Goal: Task Accomplishment & Management: Manage account settings

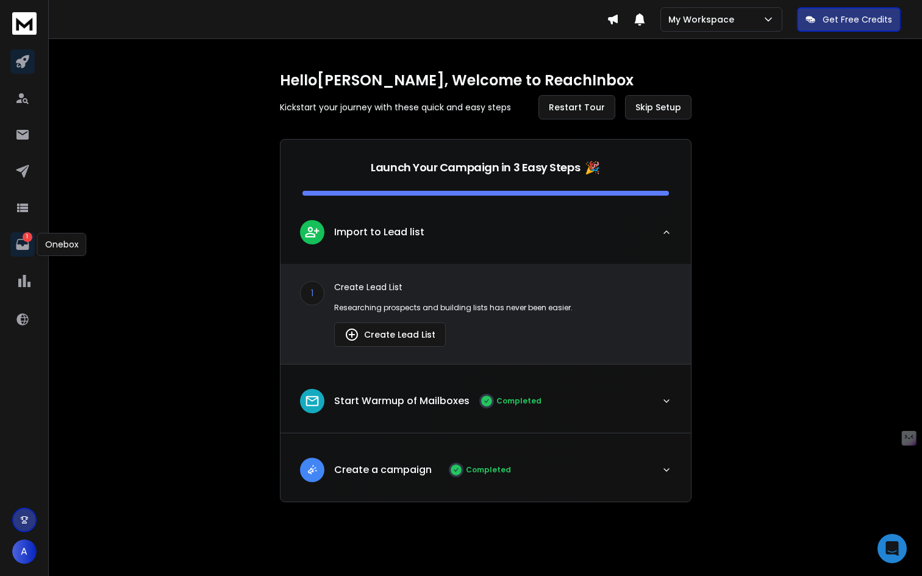
click at [20, 244] on icon at bounding box center [22, 244] width 13 height 11
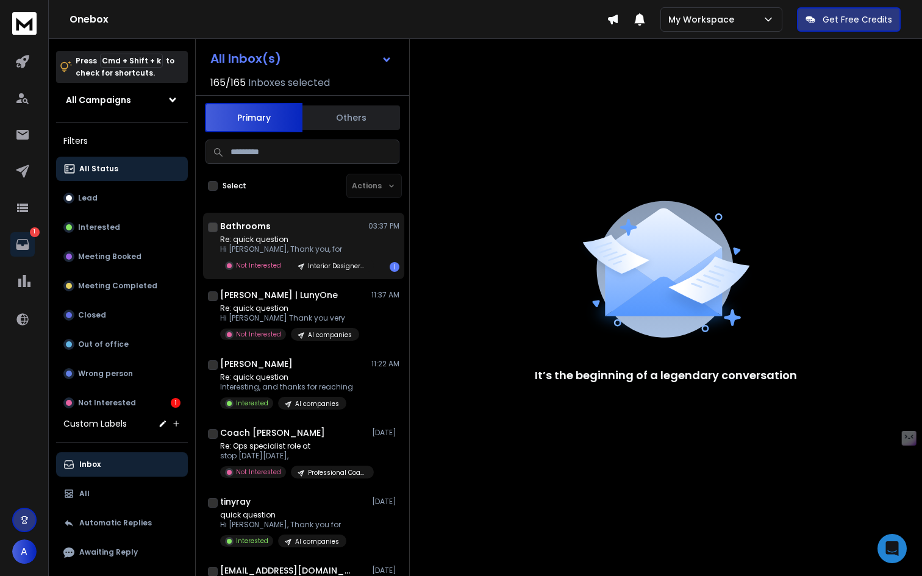
click at [307, 235] on p "Re: quick question" at bounding box center [293, 240] width 146 height 10
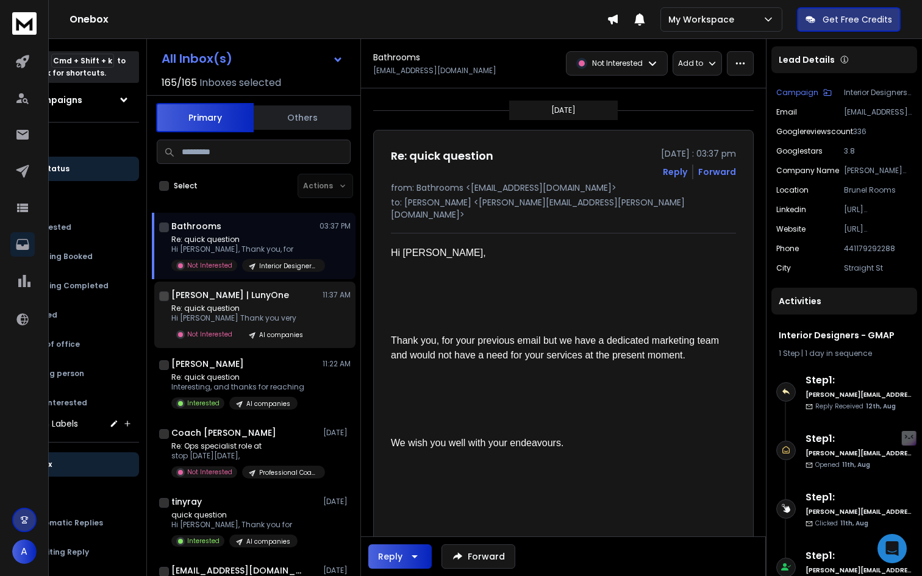
click at [260, 304] on p "Re: quick question" at bounding box center [240, 309] width 139 height 10
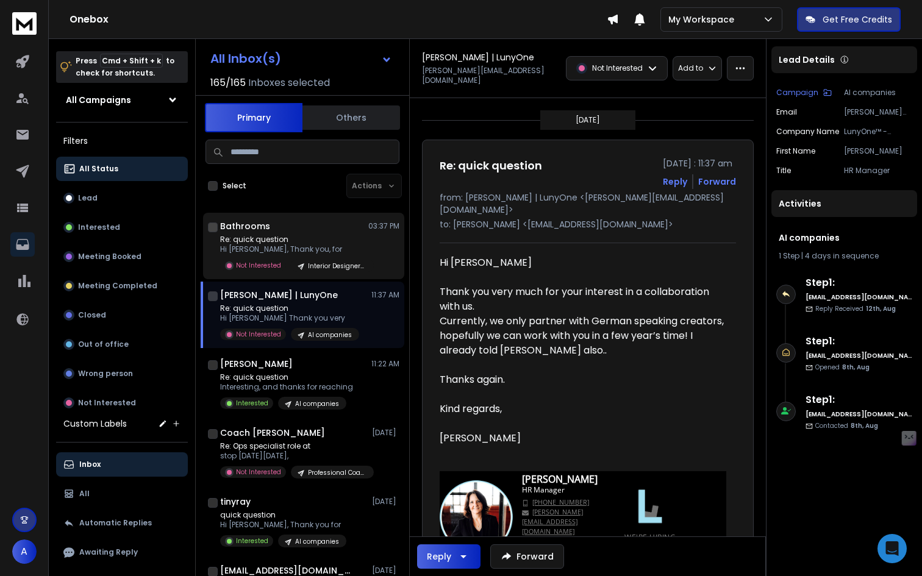
click at [249, 235] on p "Re: quick question" at bounding box center [293, 240] width 146 height 10
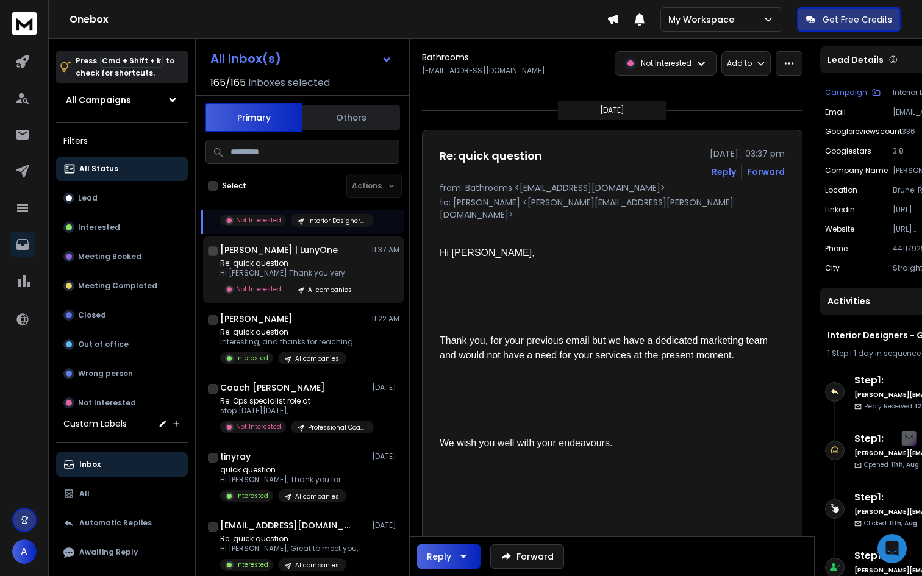
scroll to position [46, 0]
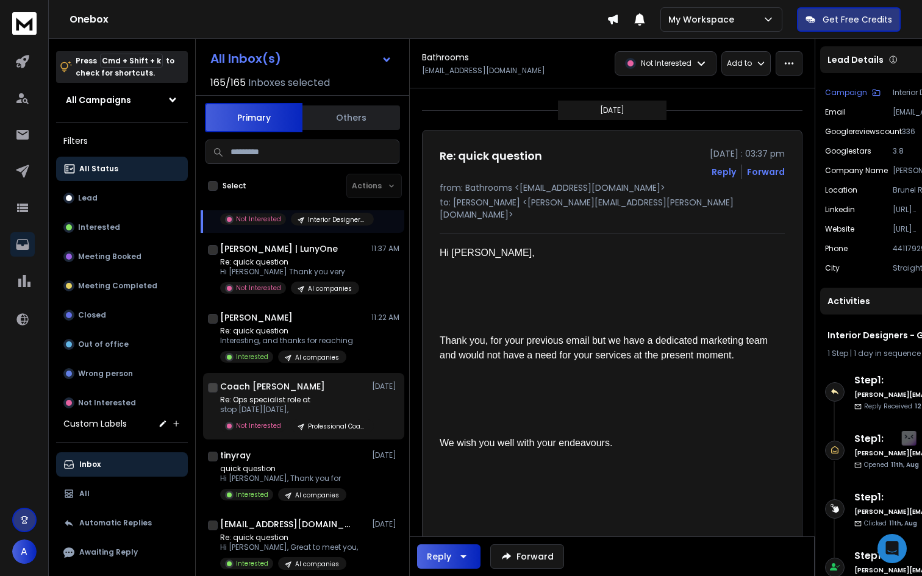
click at [321, 392] on div "Coach Keya 11 Aug" at bounding box center [309, 386] width 179 height 12
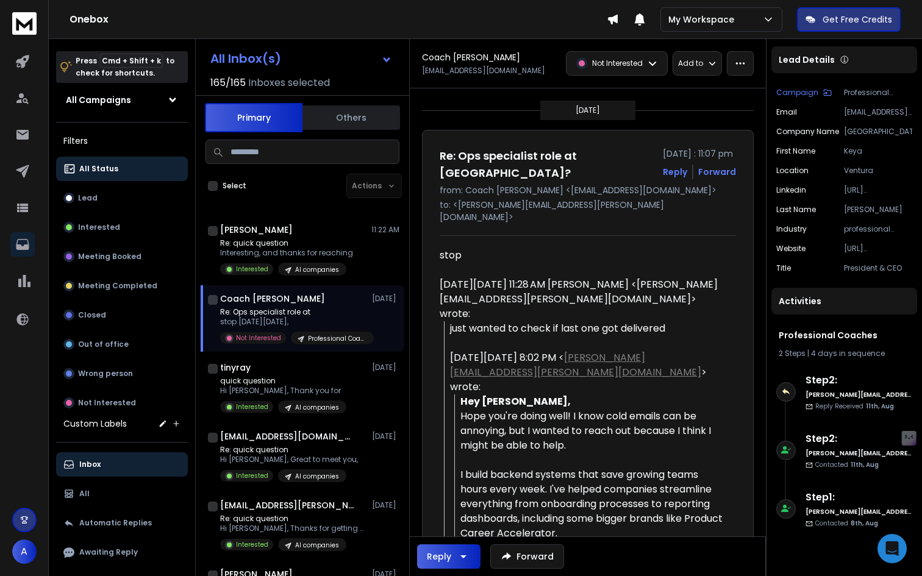
scroll to position [135, 0]
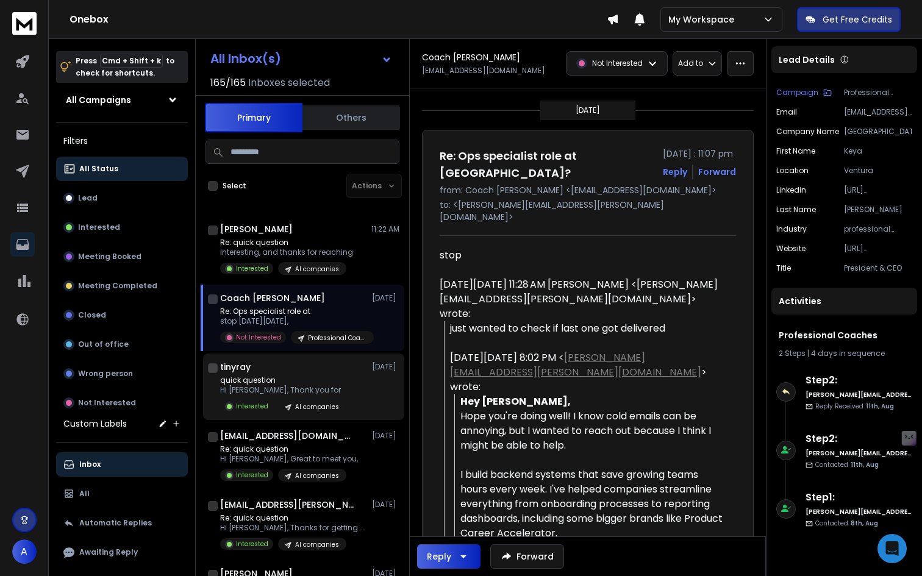
click at [318, 398] on div "quick question Hi Robin, Thank you for Interested AI companies" at bounding box center [283, 394] width 126 height 37
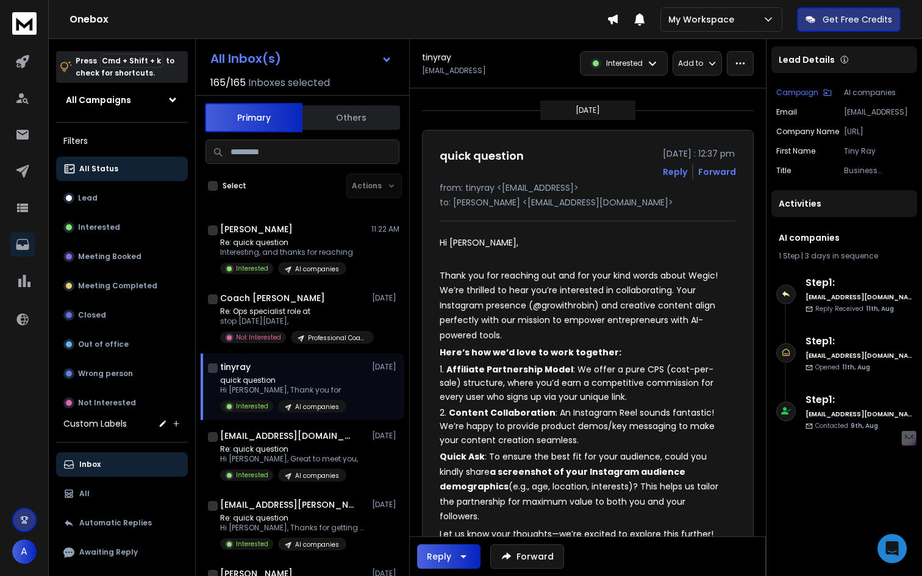
scroll to position [3, 0]
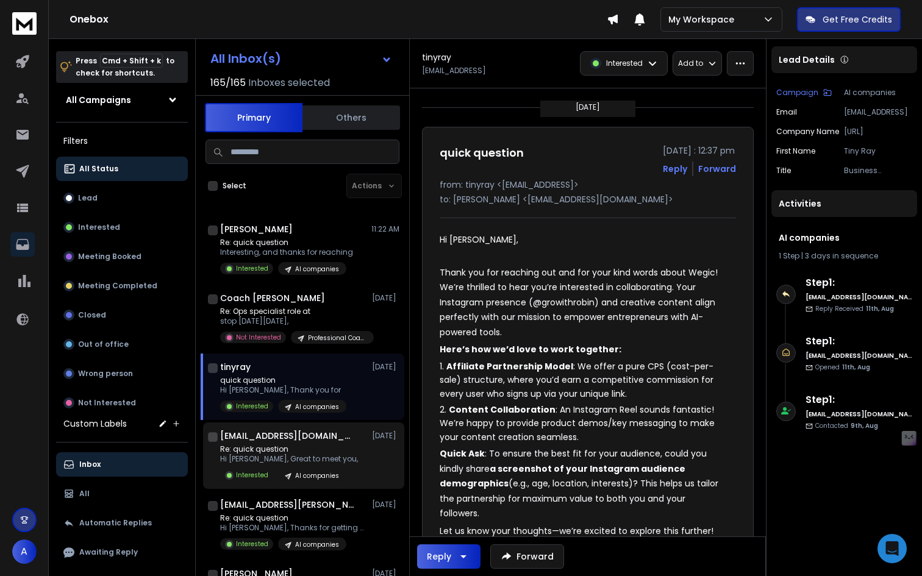
click at [289, 435] on h1 "liki.zheng@hohem.com" at bounding box center [287, 436] width 134 height 12
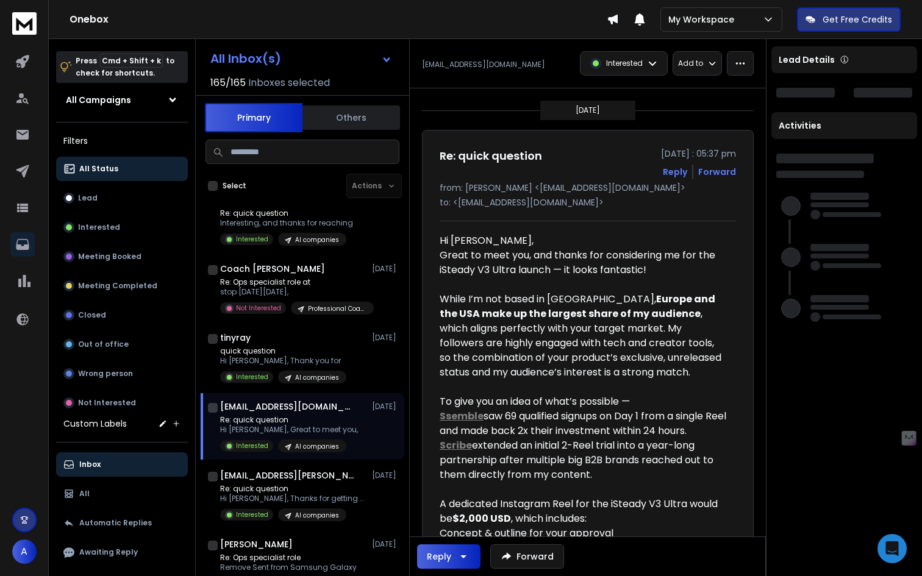
scroll to position [173, 0]
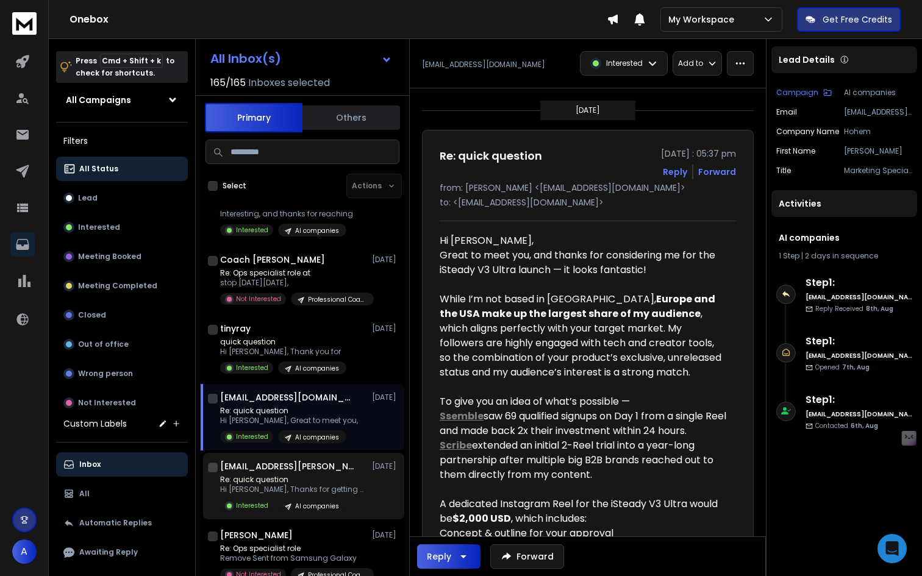
click at [297, 463] on h1 "lihuang@readdy.ai" at bounding box center [287, 466] width 134 height 12
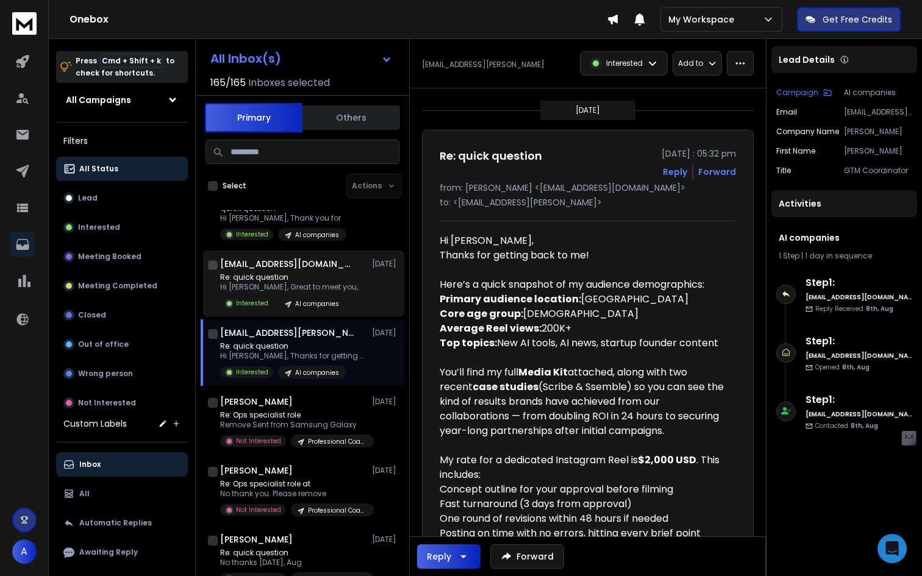
scroll to position [0, 0]
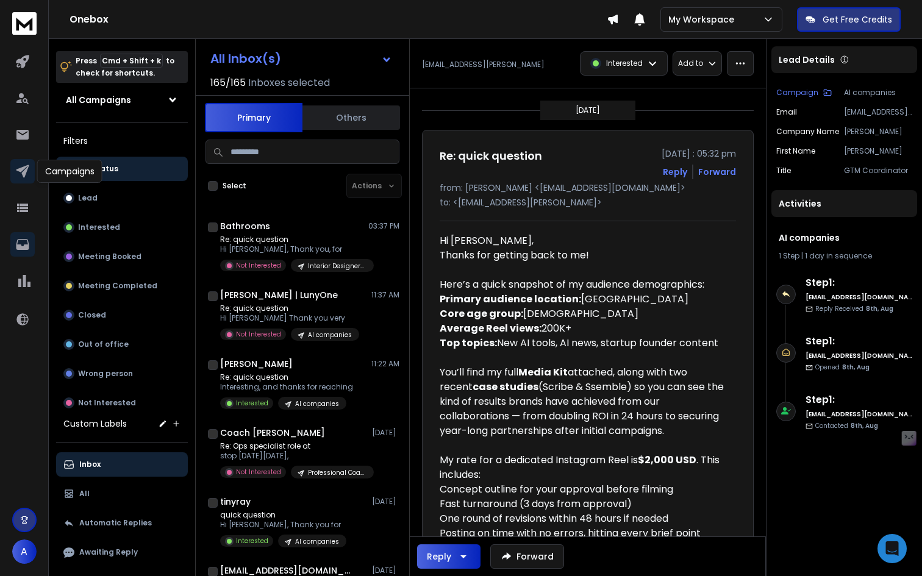
click at [18, 175] on icon at bounding box center [22, 171] width 15 height 15
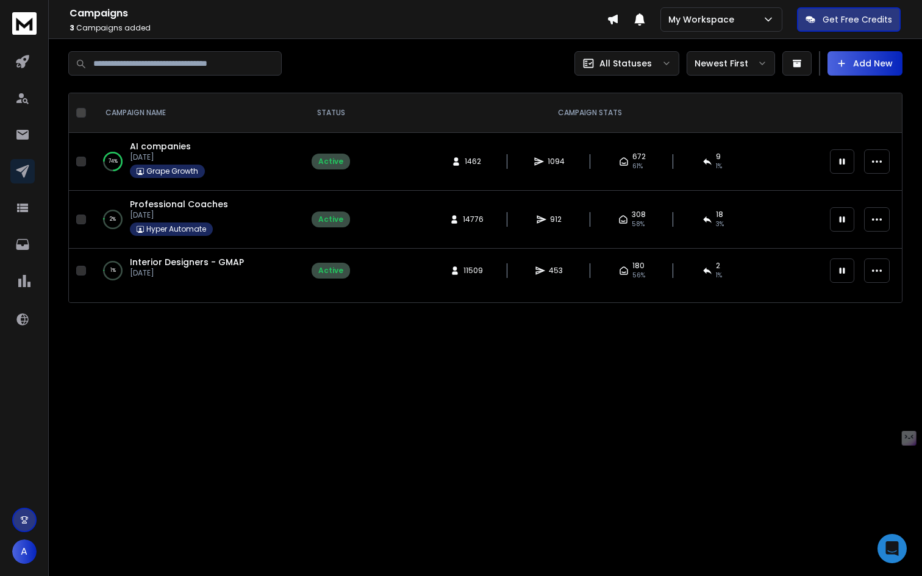
click at [873, 223] on icon "button" at bounding box center [877, 219] width 12 height 12
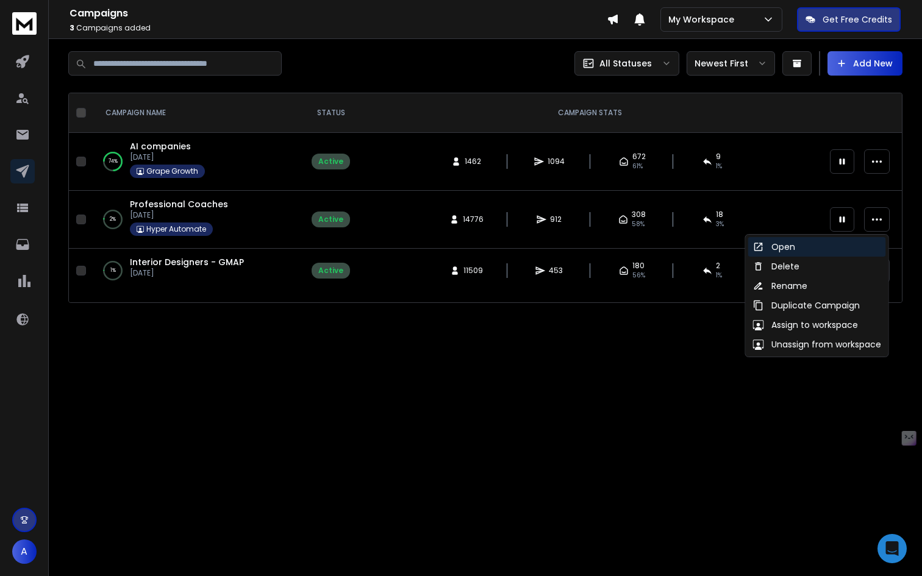
click at [615, 235] on td "14776 912 308 58 % 18 3 %" at bounding box center [589, 220] width 465 height 58
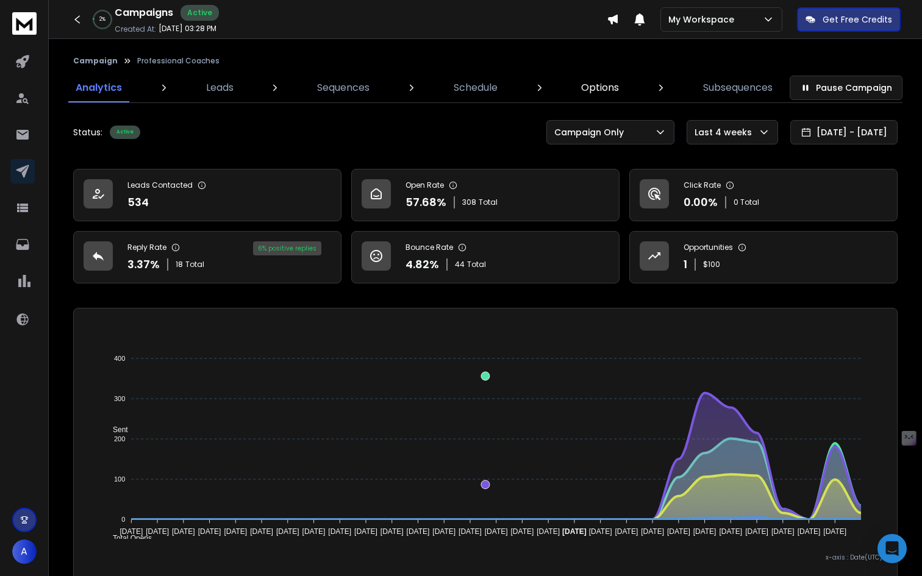
click at [612, 89] on p "Options" at bounding box center [600, 87] width 38 height 15
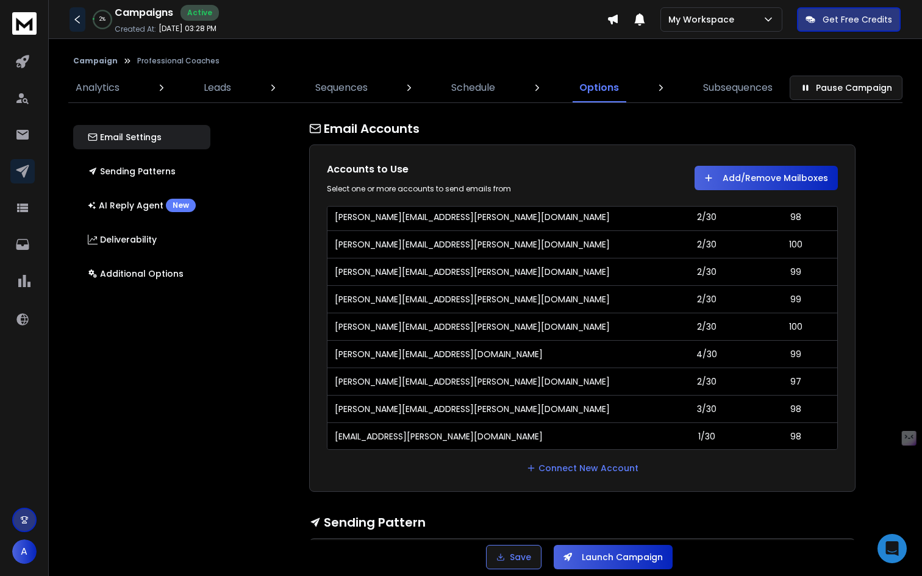
click at [80, 24] on icon at bounding box center [77, 19] width 11 height 11
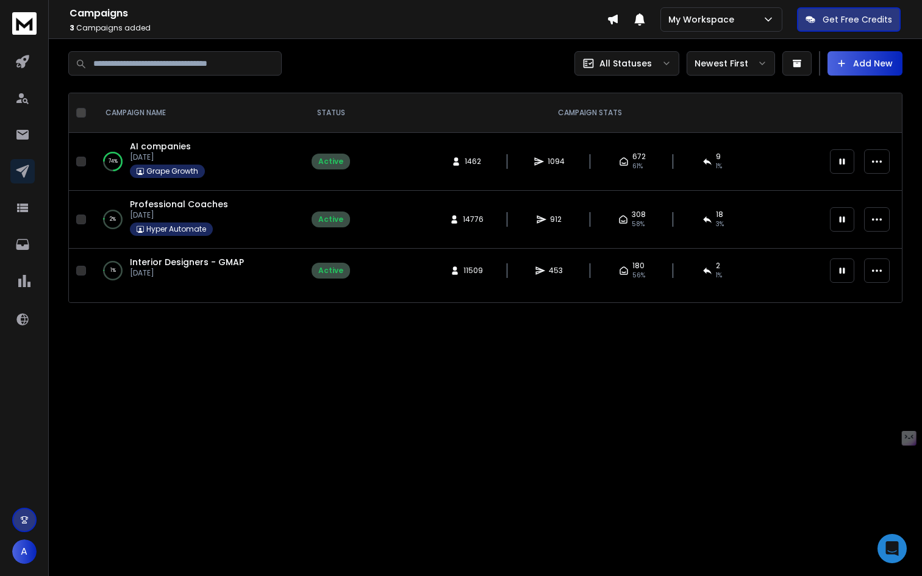
click at [218, 147] on div "74 % AI companies 7 days ago Grape Growth" at bounding box center [197, 161] width 189 height 43
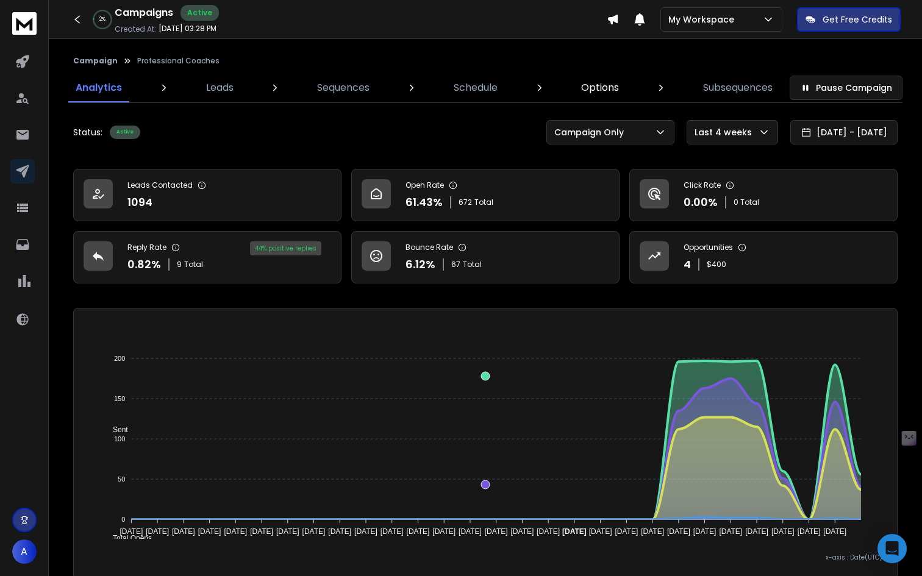
click at [592, 93] on p "Options" at bounding box center [600, 87] width 38 height 15
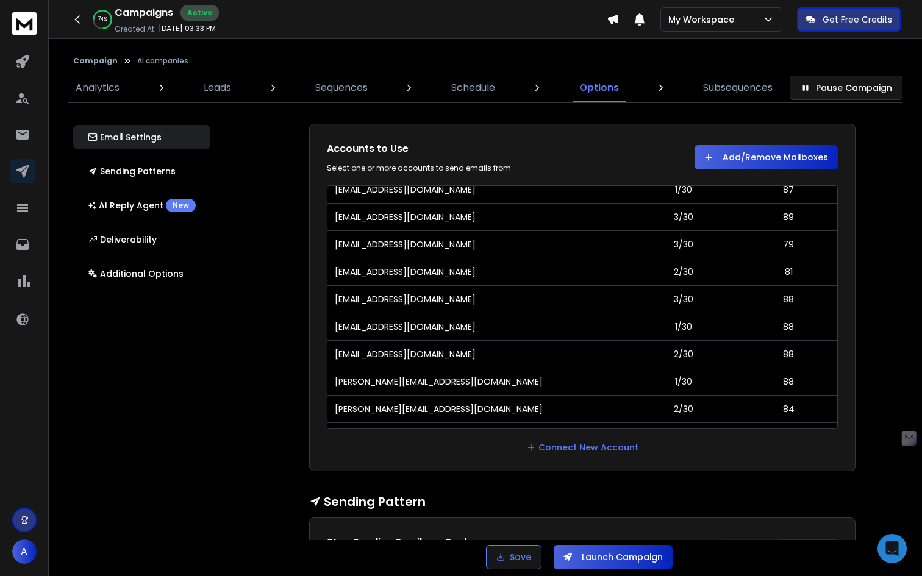
scroll to position [609, 0]
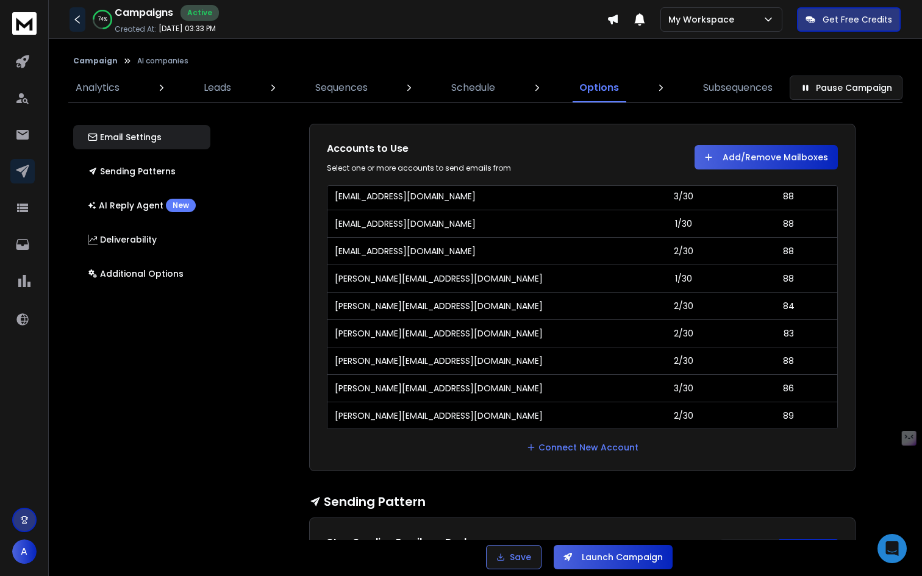
click at [80, 27] on button at bounding box center [78, 19] width 16 height 24
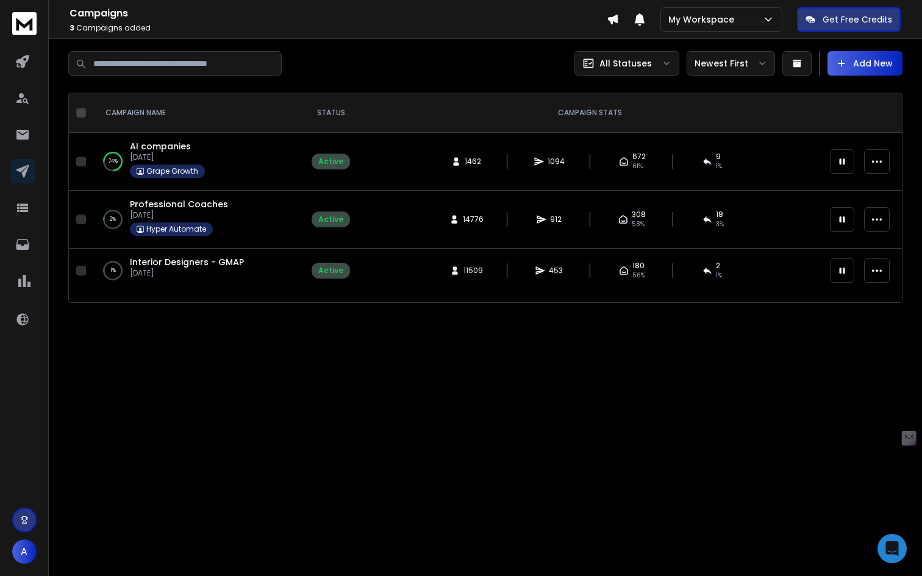
click at [246, 265] on div "1 % Interior Designers - GMAP 7 days ago" at bounding box center [197, 270] width 189 height 29
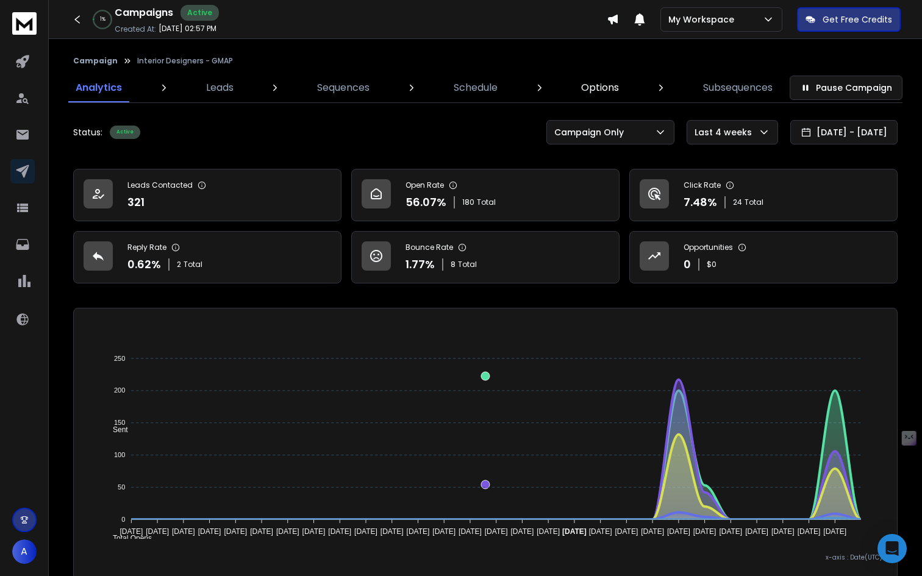
click at [591, 88] on p "Options" at bounding box center [600, 87] width 38 height 15
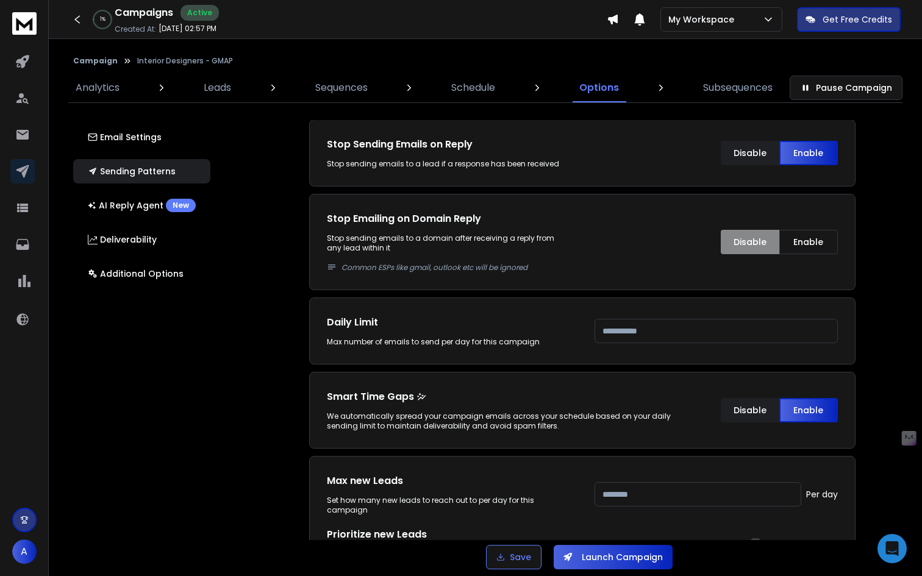
scroll to position [423, 0]
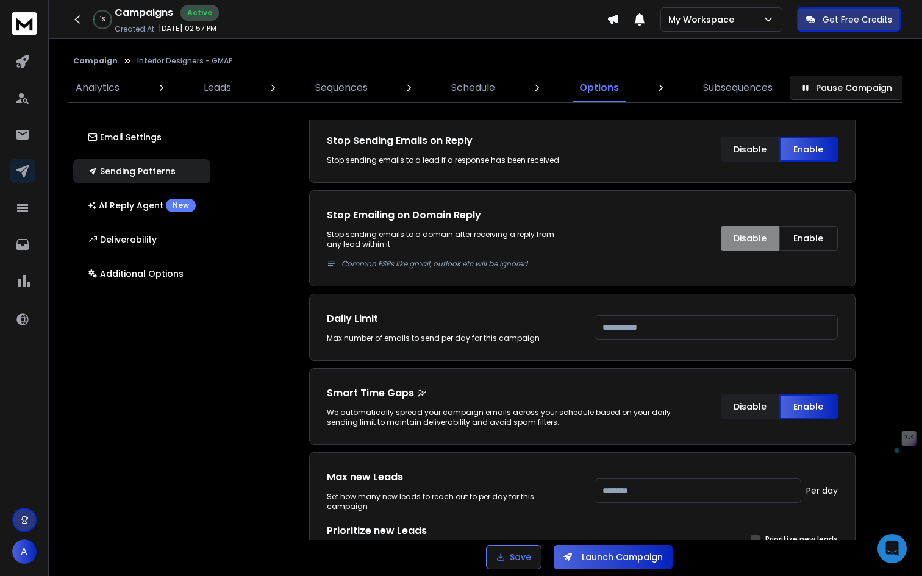
drag, startPoint x: 668, startPoint y: 323, endPoint x: 529, endPoint y: 316, distance: 138.6
click at [529, 317] on div "Daily Limit Max number of emails to send per day for this campaign ***" at bounding box center [582, 328] width 511 height 32
click at [627, 486] on input "***" at bounding box center [697, 491] width 207 height 24
type input "*"
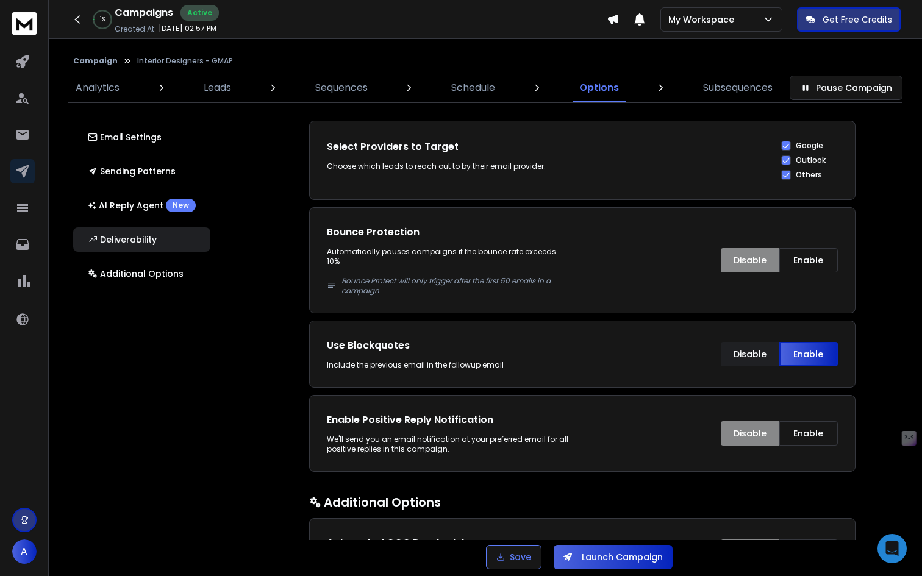
scroll to position [2278, 0]
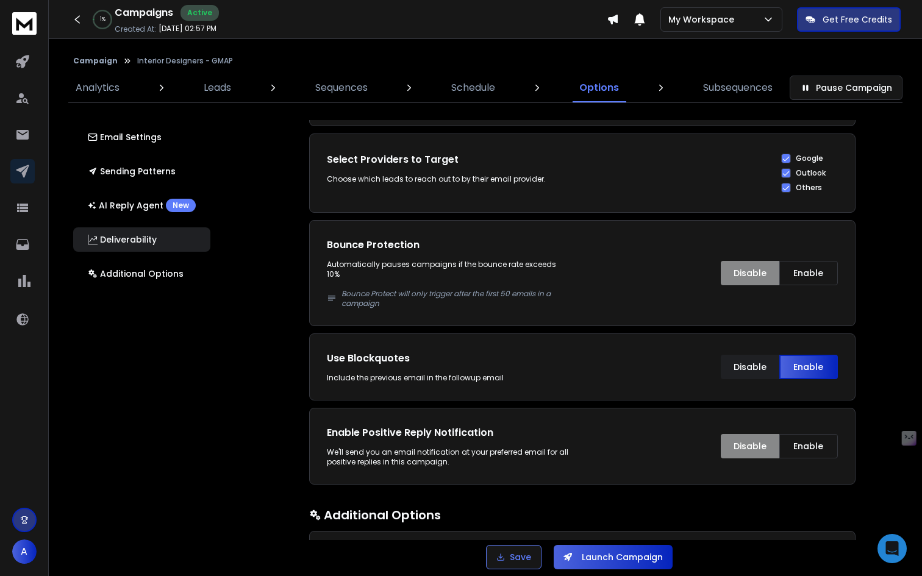
click at [624, 551] on button "Launch Campaign" at bounding box center [613, 557] width 119 height 24
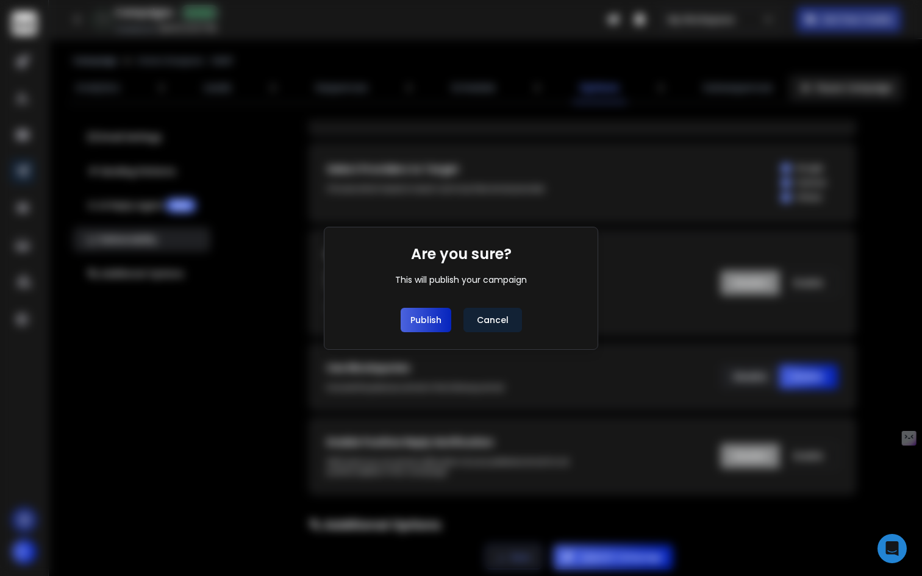
scroll to position [2288, 0]
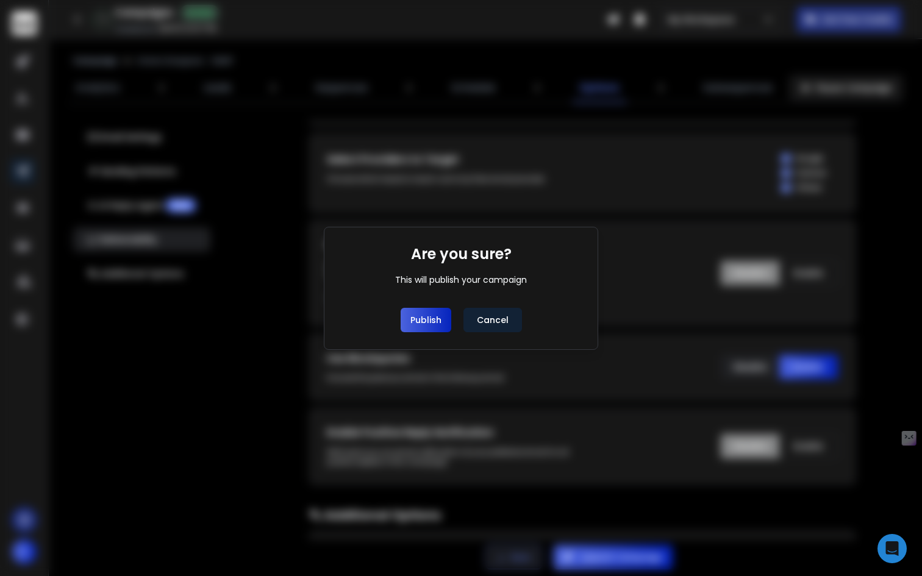
click at [420, 319] on button "Publish" at bounding box center [426, 320] width 51 height 24
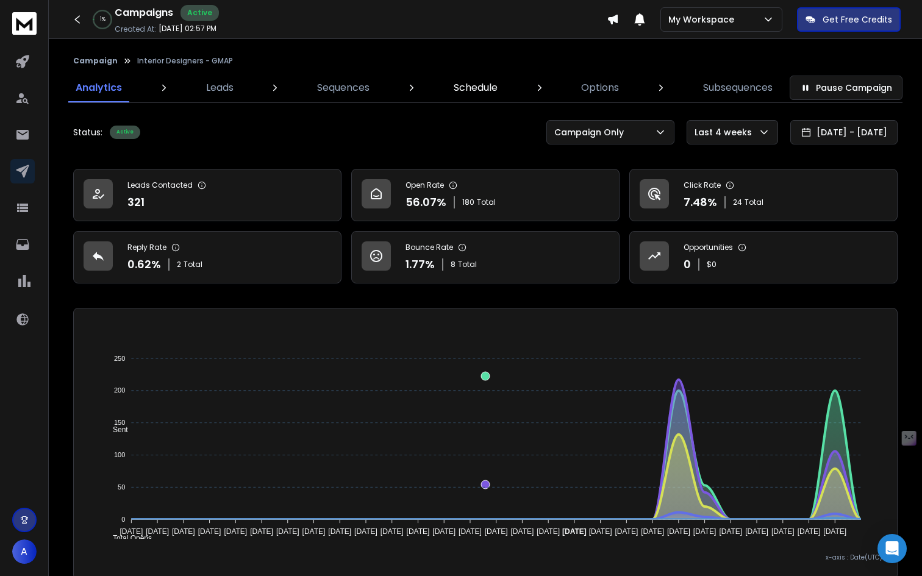
click at [496, 85] on p "Schedule" at bounding box center [476, 87] width 44 height 15
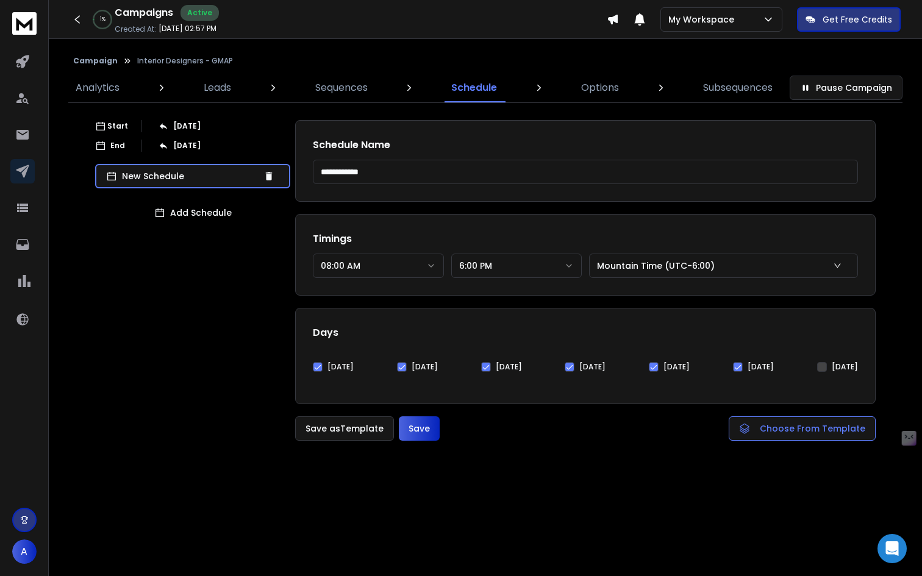
click at [571, 90] on div "Analytics Leads Sequences Schedule Options Subsequences" at bounding box center [424, 87] width 712 height 29
click at [585, 91] on p "Options" at bounding box center [600, 87] width 38 height 15
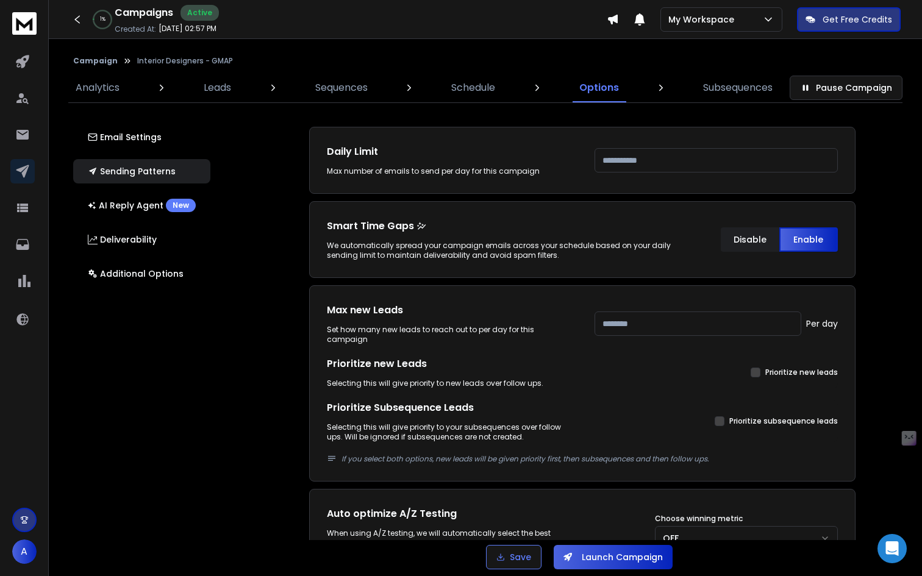
scroll to position [601, 0]
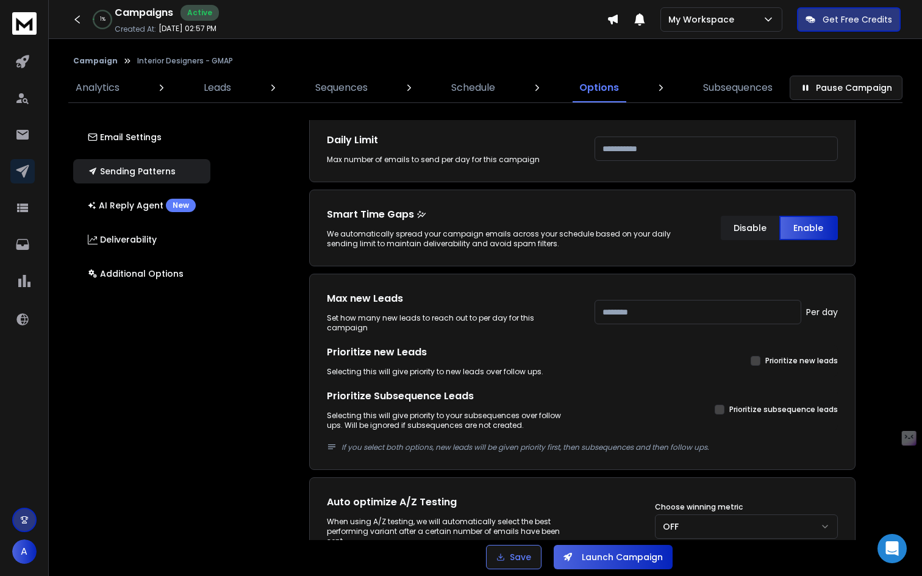
click at [626, 312] on input "***" at bounding box center [697, 312] width 207 height 24
type input "*"
type input "****"
click at [760, 361] on button "Prioritize new leads" at bounding box center [756, 361] width 10 height 10
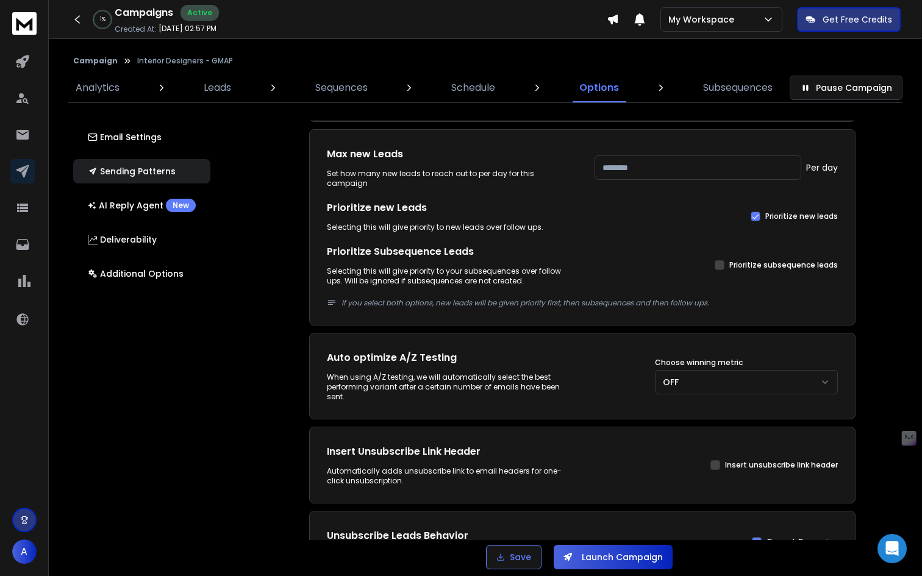
scroll to position [748, 0]
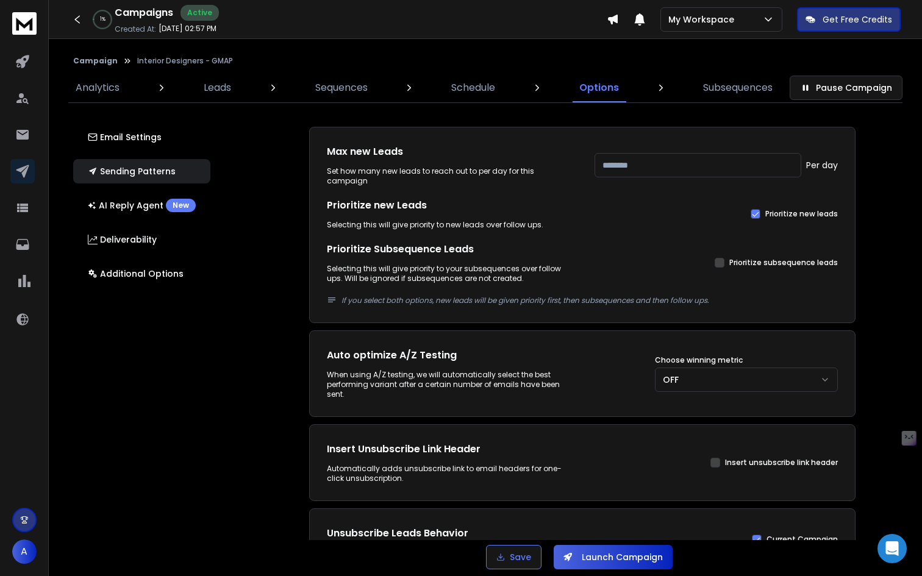
click at [628, 558] on button "Launch Campaign" at bounding box center [613, 557] width 119 height 24
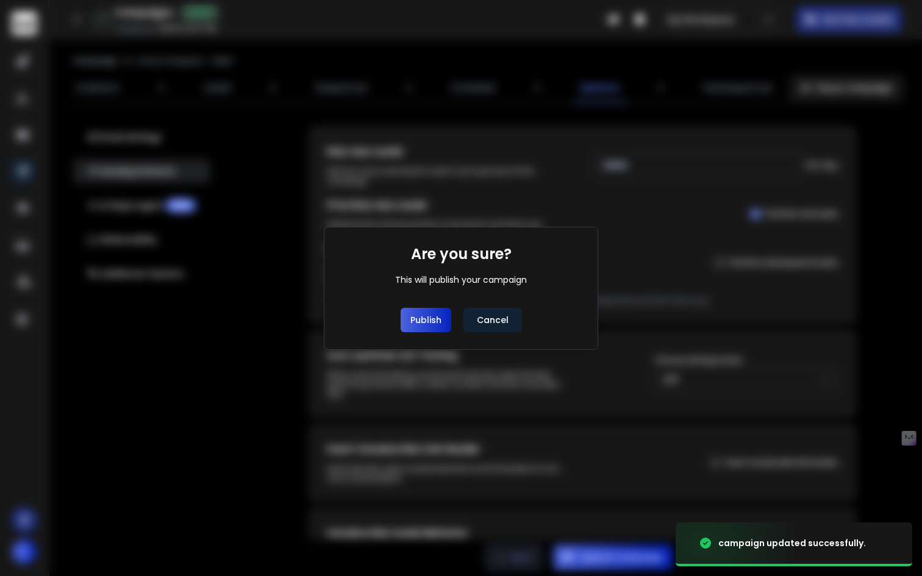
click at [428, 326] on button "Publish" at bounding box center [426, 320] width 51 height 24
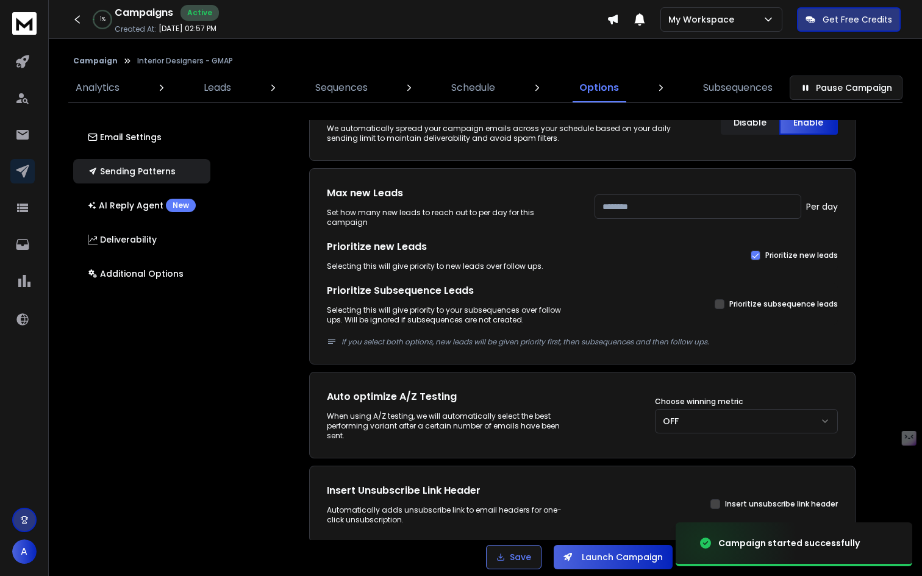
scroll to position [701, 0]
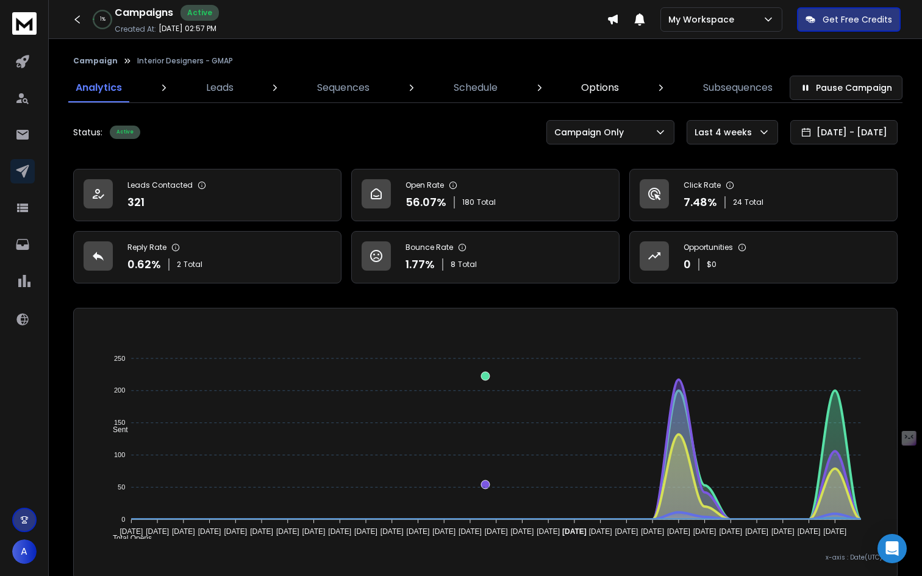
click at [597, 86] on p "Options" at bounding box center [600, 87] width 38 height 15
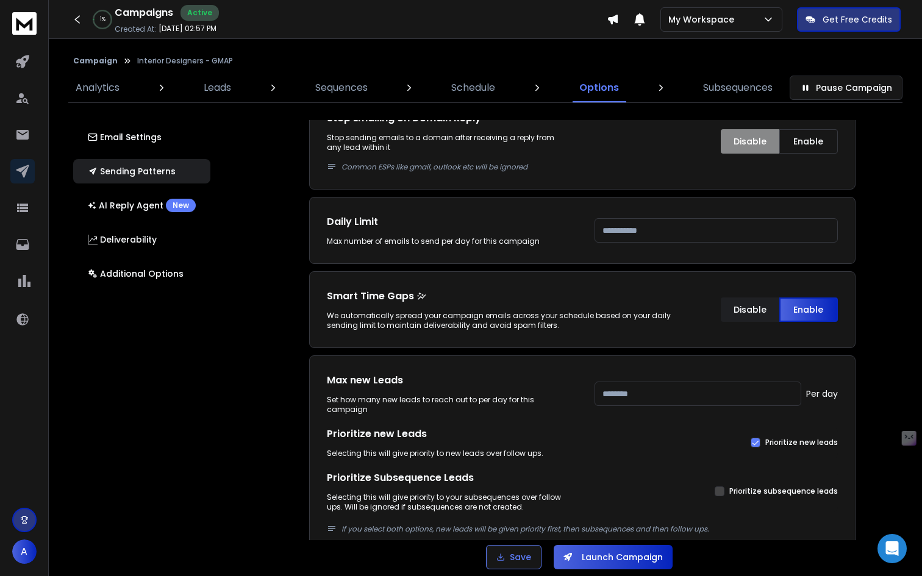
scroll to position [518, 0]
click at [650, 234] on input "***" at bounding box center [715, 231] width 243 height 24
type input "*"
type input "****"
click at [575, 557] on button "Launch Campaign" at bounding box center [613, 557] width 119 height 24
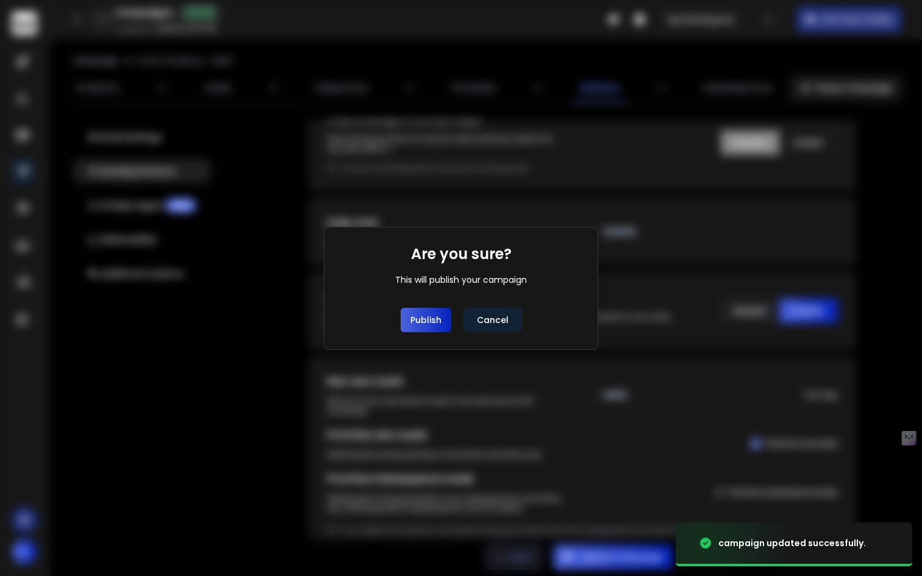
click at [416, 330] on button "Publish" at bounding box center [426, 320] width 51 height 24
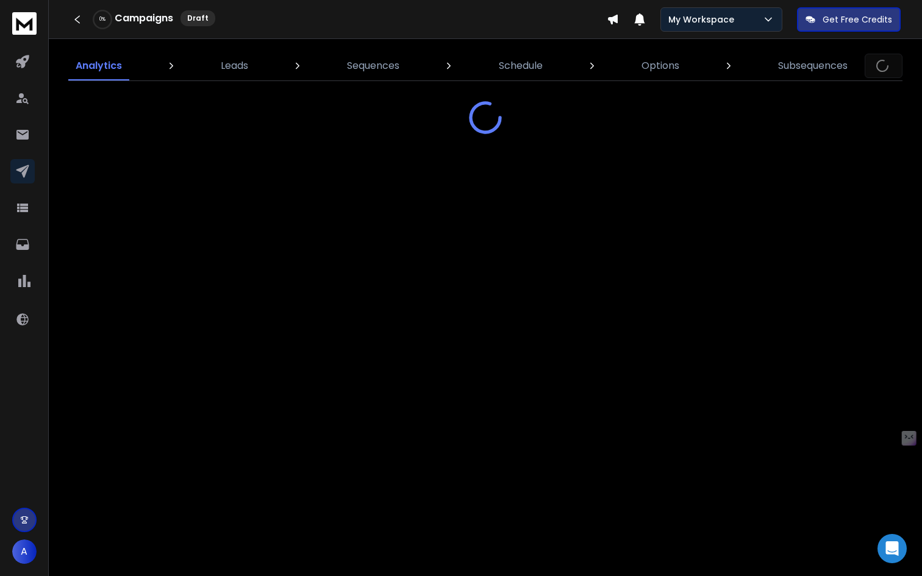
click at [741, 25] on div "My Workspace" at bounding box center [721, 19] width 106 height 12
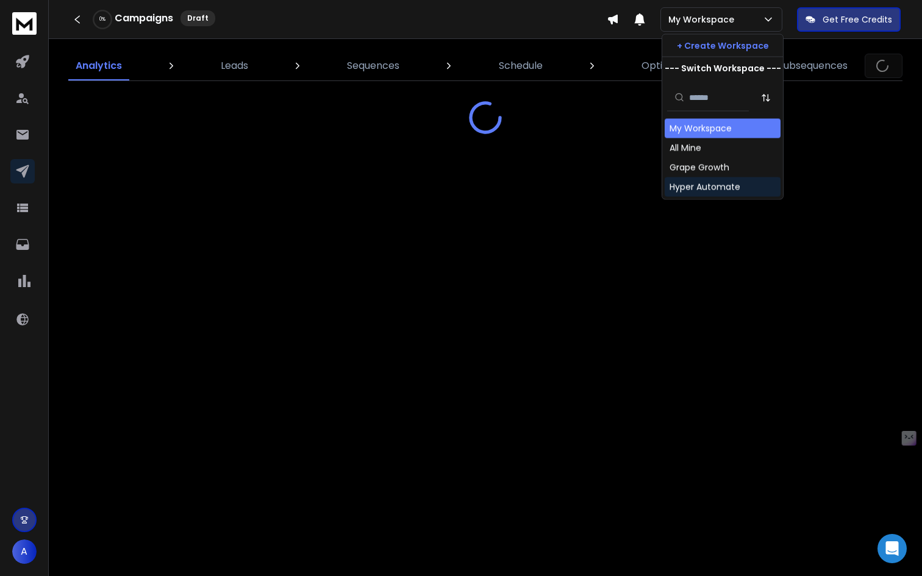
click at [719, 187] on div "Hyper Automate" at bounding box center [704, 187] width 71 height 12
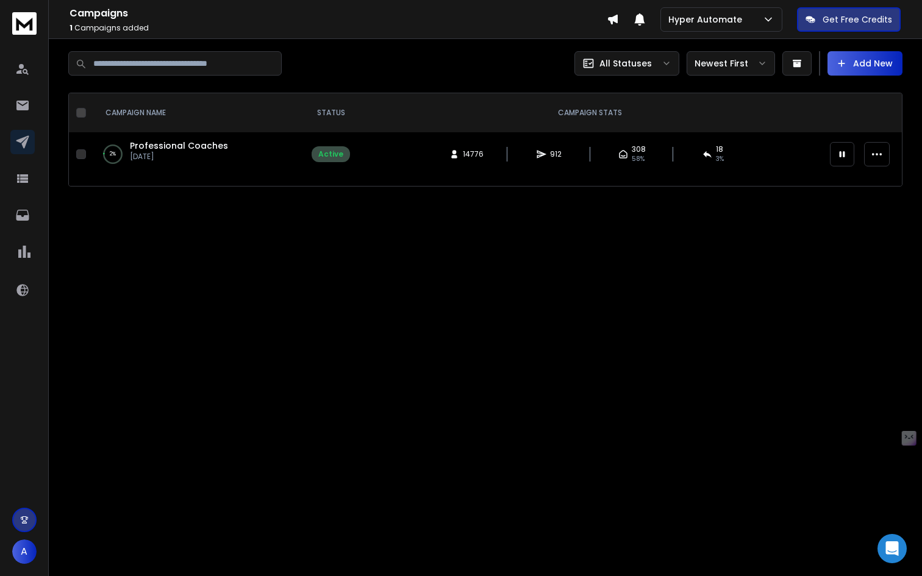
click at [201, 153] on p "[DATE]" at bounding box center [179, 157] width 98 height 10
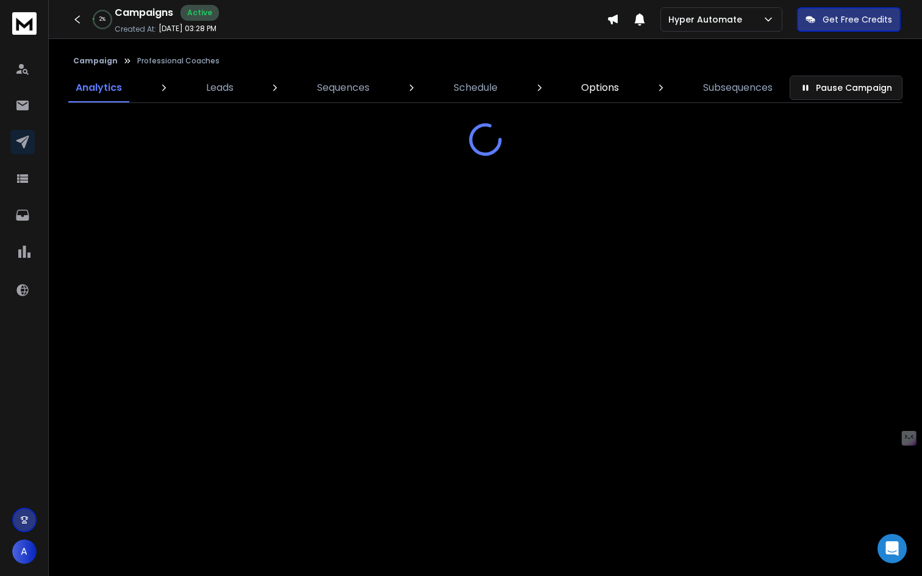
click at [644, 71] on div "Campaign Professional Coaches Analytics Leads Sequences Schedule Options Subseq…" at bounding box center [485, 77] width 834 height 52
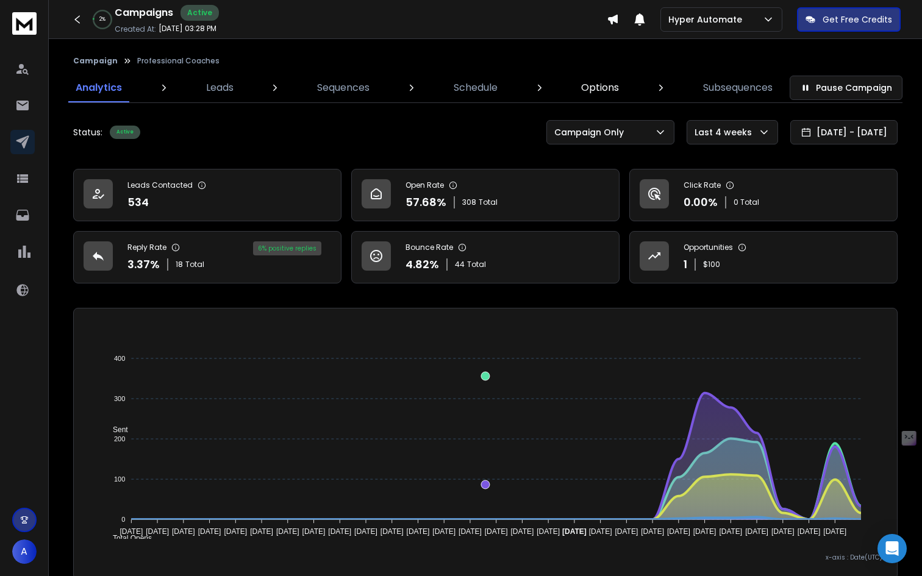
click at [601, 84] on p "Options" at bounding box center [600, 87] width 38 height 15
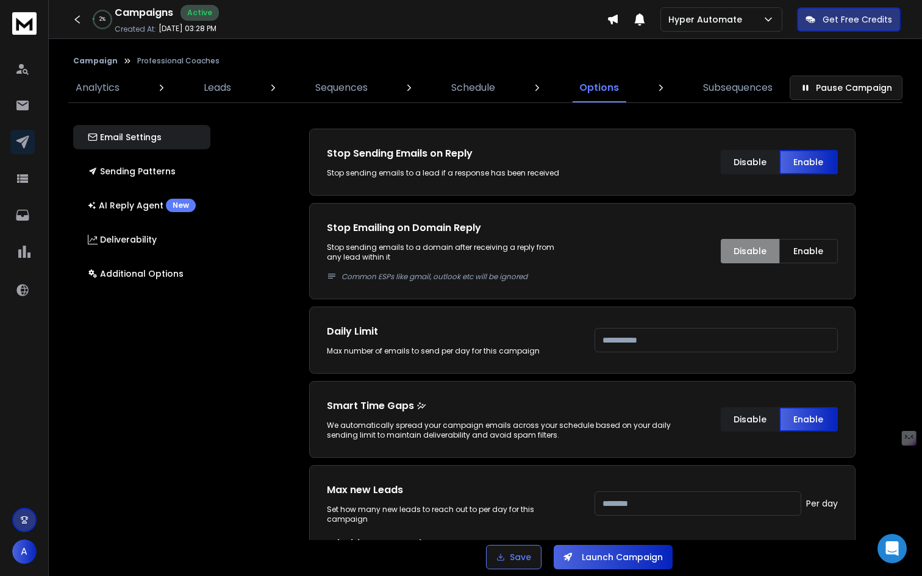
scroll to position [428, 0]
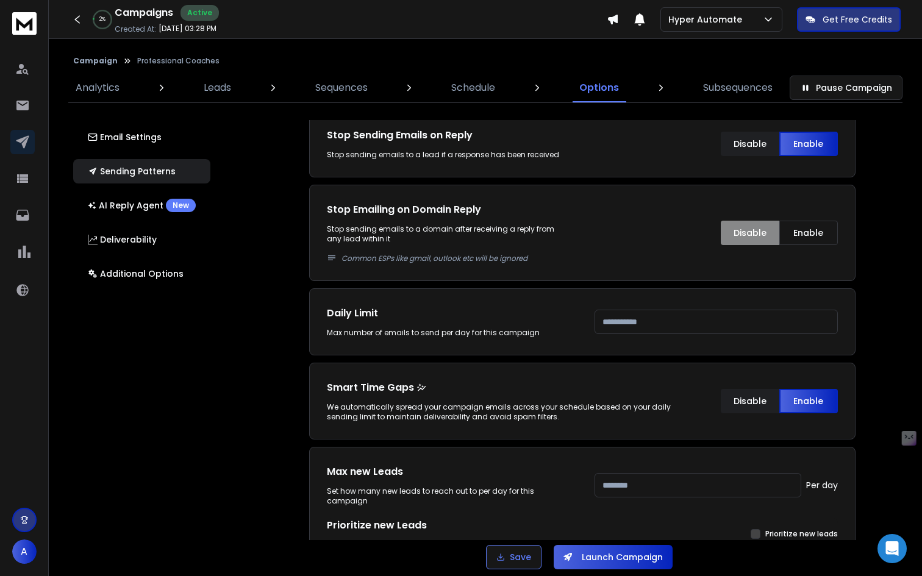
click at [624, 315] on input "***" at bounding box center [715, 322] width 243 height 24
type input "*"
type input "****"
click at [633, 489] on input "***" at bounding box center [697, 485] width 207 height 24
type input "*"
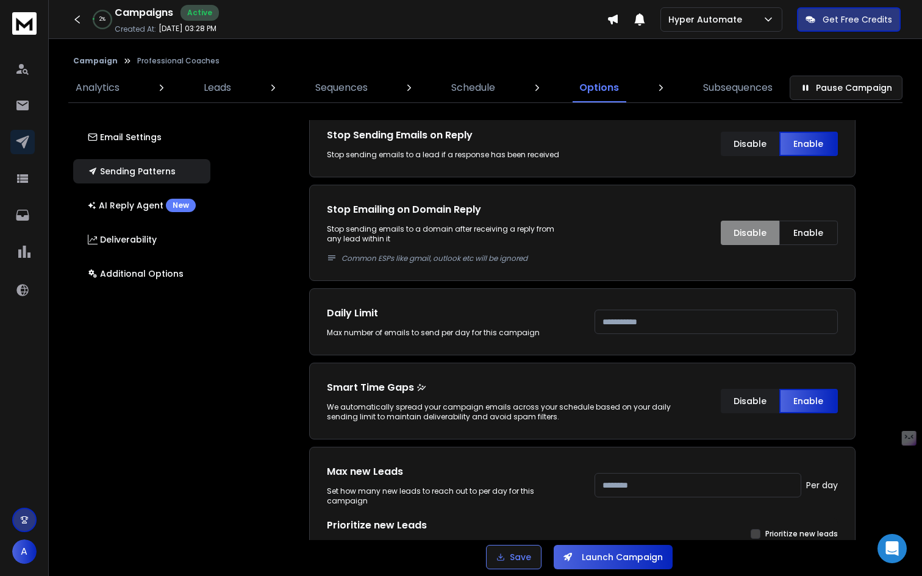
type input "****"
click at [623, 558] on button "Launch Campaign" at bounding box center [613, 557] width 119 height 24
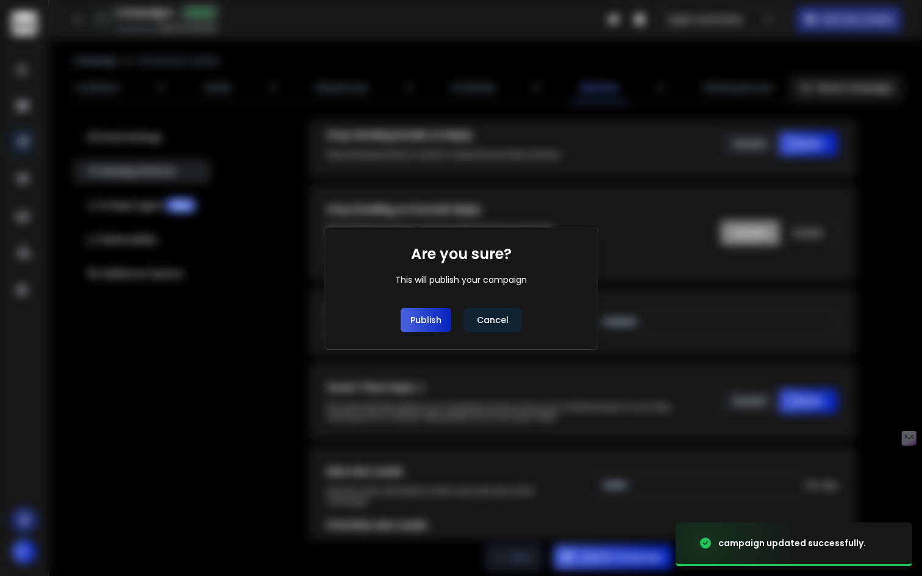
click at [410, 316] on button "Publish" at bounding box center [426, 320] width 51 height 24
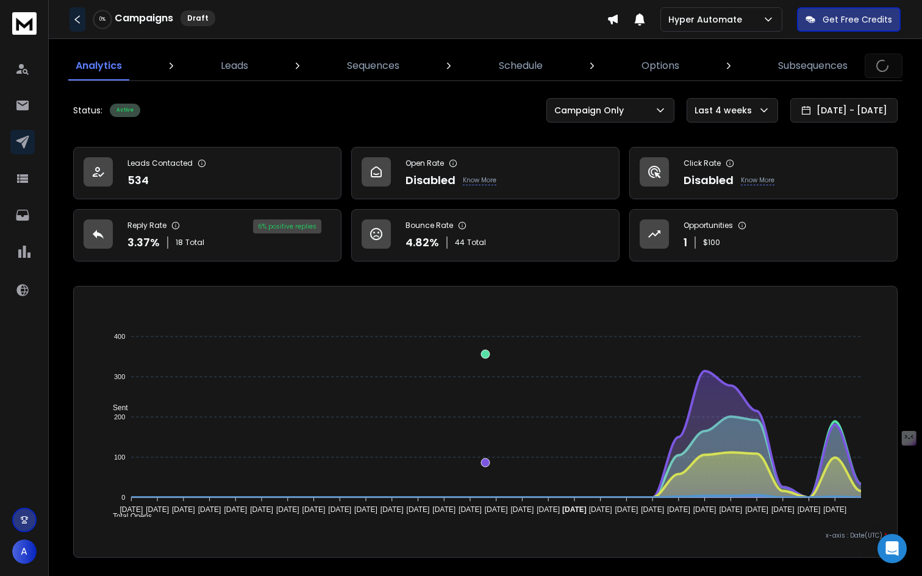
click at [71, 17] on button at bounding box center [78, 19] width 16 height 24
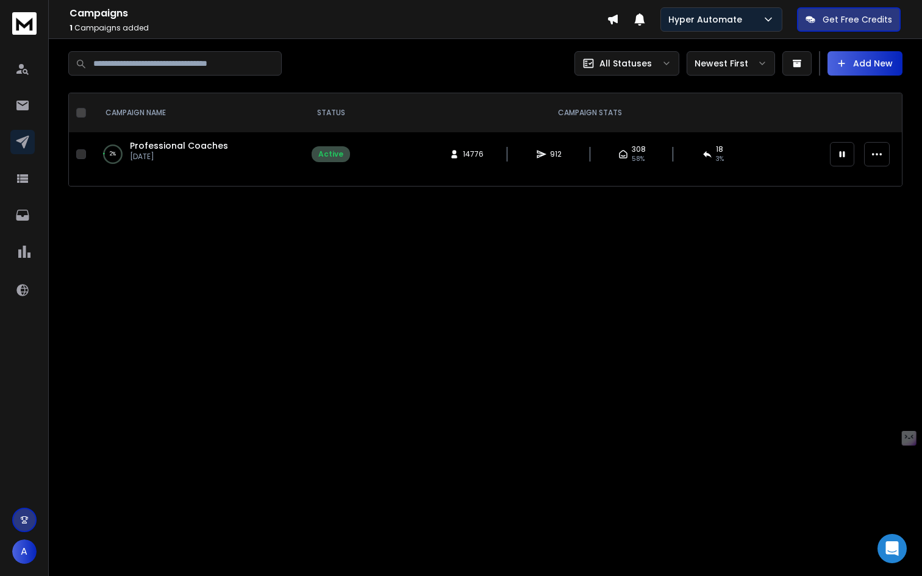
click at [683, 21] on p "Hyper Automate" at bounding box center [707, 19] width 79 height 12
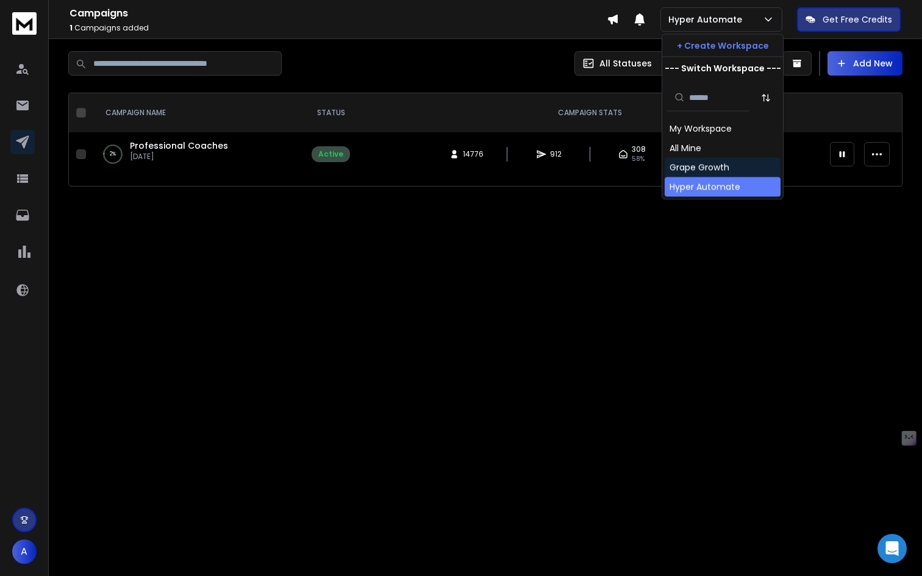
click at [698, 159] on div "Grape Growth" at bounding box center [723, 168] width 116 height 20
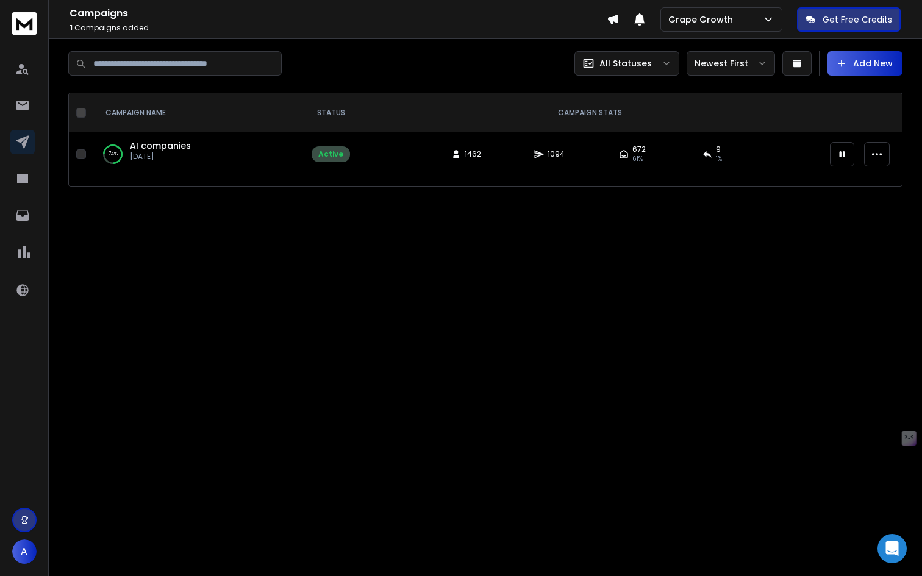
click at [227, 157] on div "74 % AI companies [DATE]" at bounding box center [197, 154] width 189 height 29
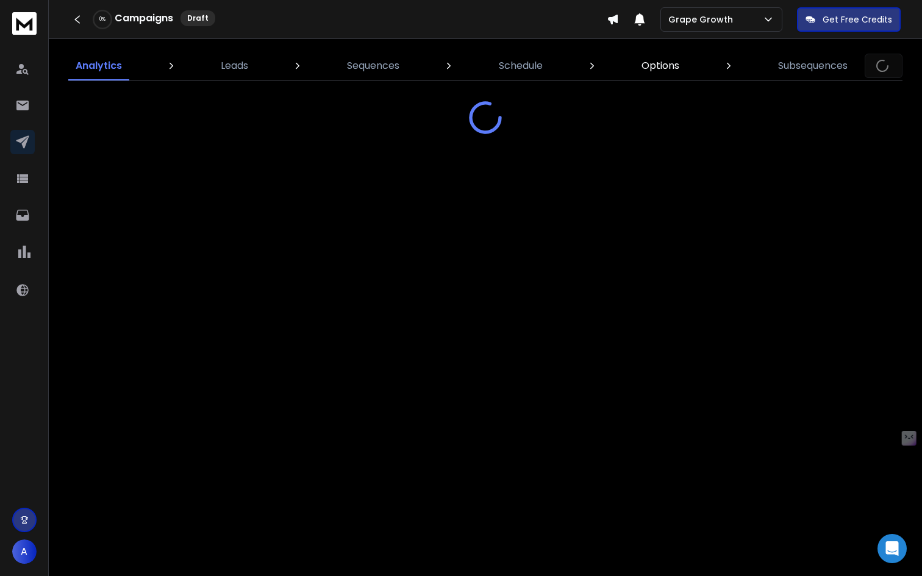
click at [669, 67] on p "Options" at bounding box center [660, 66] width 38 height 15
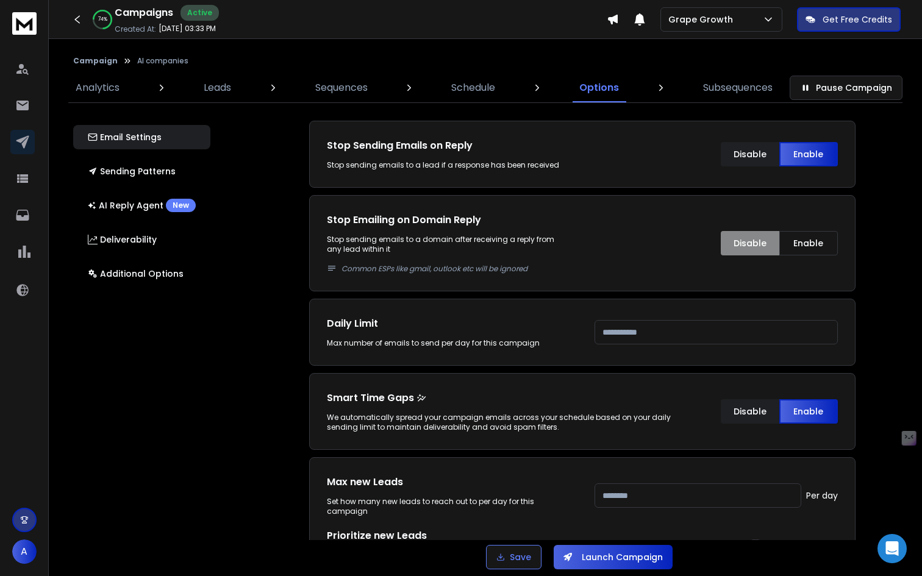
scroll to position [431, 0]
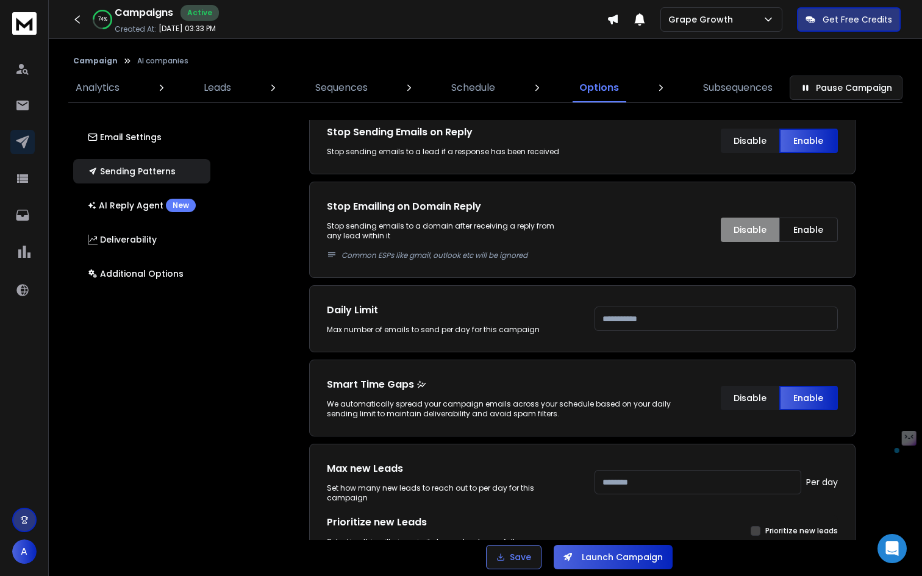
drag, startPoint x: 624, startPoint y: 321, endPoint x: 464, endPoint y: 316, distance: 159.8
click at [464, 316] on div "Daily Limit Max number of emails to send per day for this campaign ***" at bounding box center [582, 319] width 511 height 32
type input "****"
click at [632, 483] on input "***" at bounding box center [697, 482] width 207 height 24
type input "*"
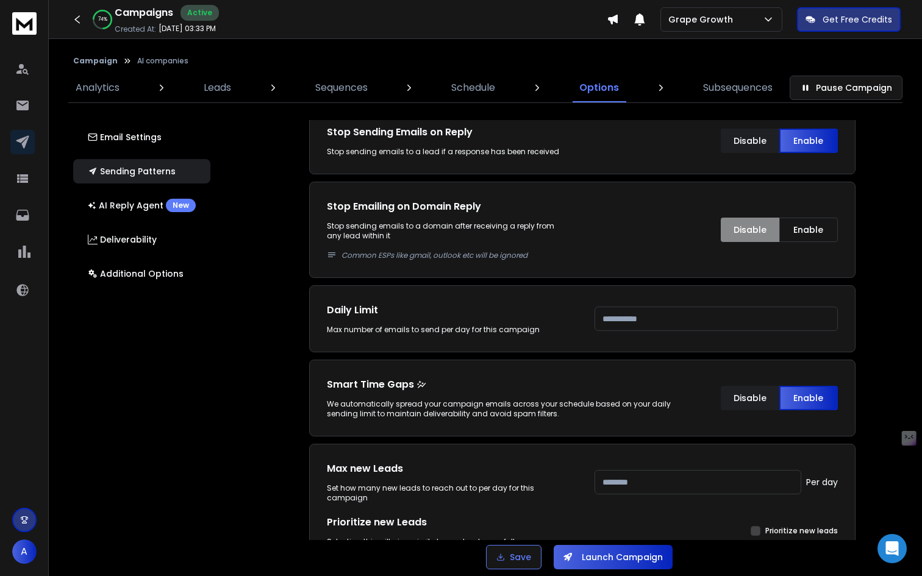
type input "****"
click at [590, 553] on button "Launch Campaign" at bounding box center [613, 557] width 119 height 24
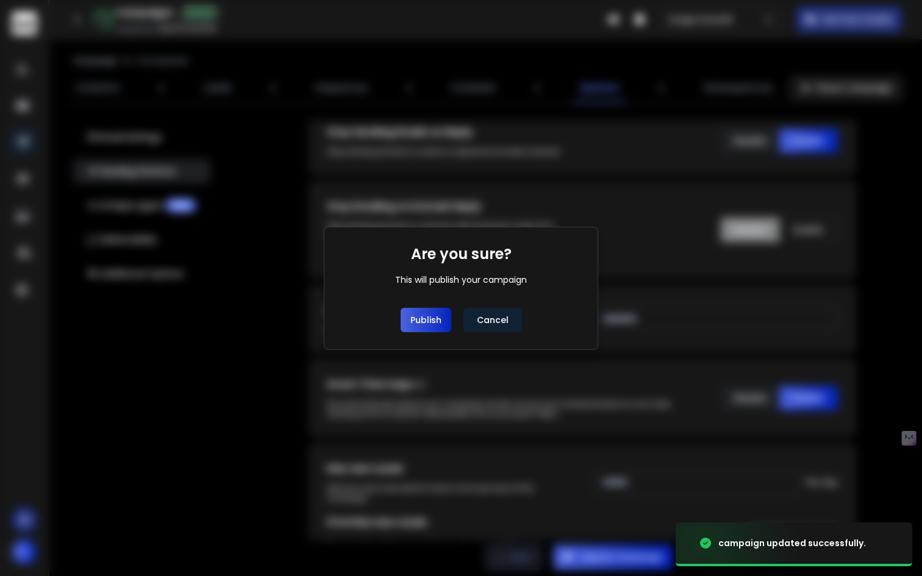
click at [419, 309] on button "Publish" at bounding box center [426, 320] width 51 height 24
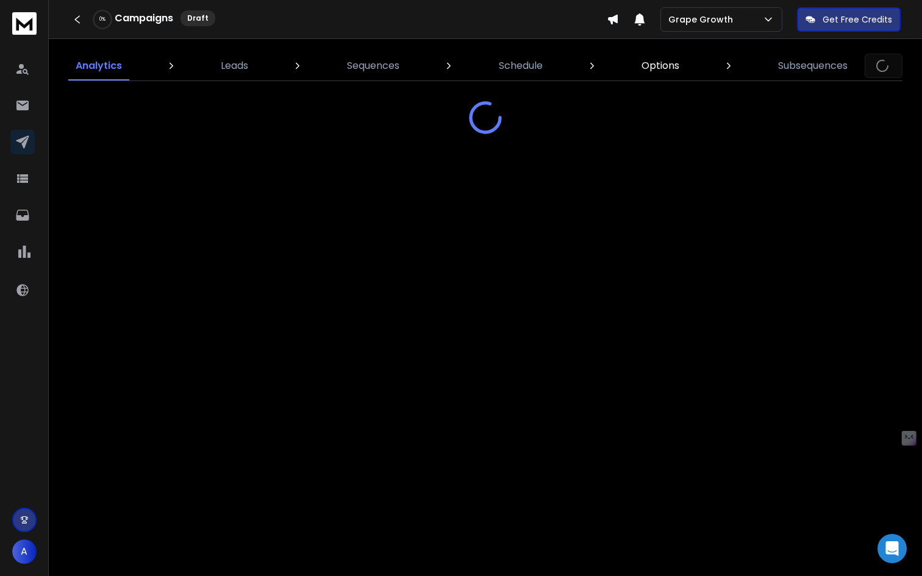
click at [644, 69] on p "Options" at bounding box center [660, 66] width 38 height 15
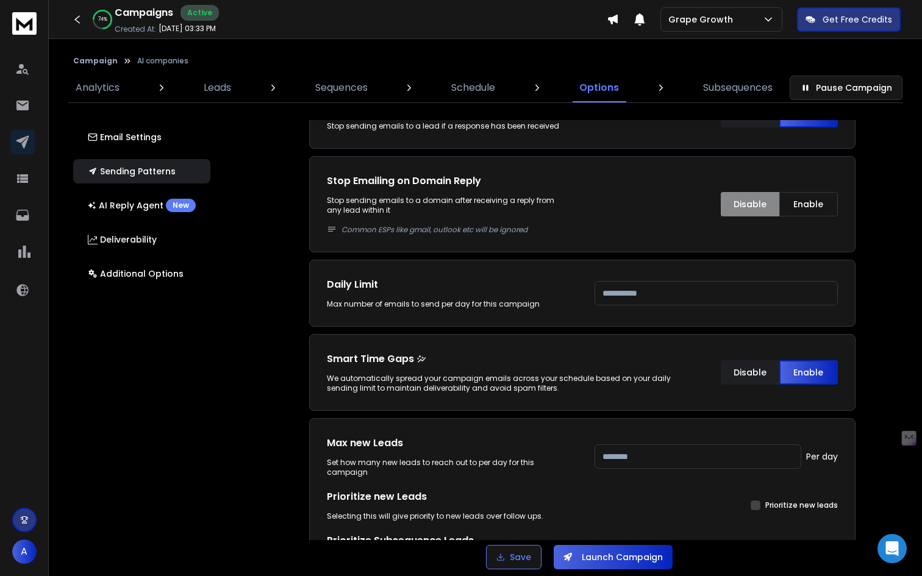
scroll to position [457, 0]
click at [20, 108] on icon at bounding box center [22, 106] width 12 height 10
